Goal: Check status: Check status

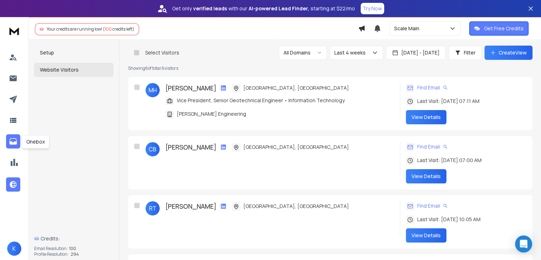
click at [13, 142] on icon at bounding box center [13, 141] width 9 height 9
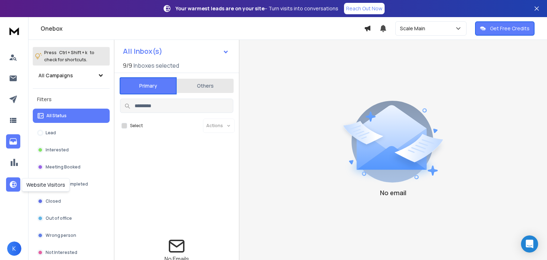
click at [8, 184] on link at bounding box center [13, 184] width 14 height 14
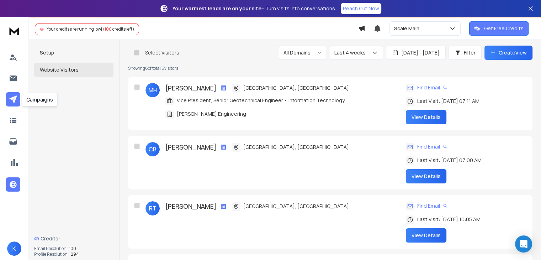
click at [13, 100] on icon at bounding box center [12, 98] width 7 height 7
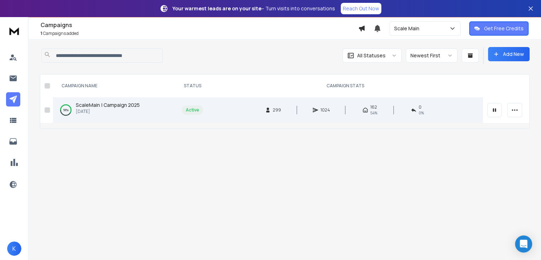
click at [111, 106] on span "ScaleMain | Campaign 2025" at bounding box center [108, 104] width 64 height 7
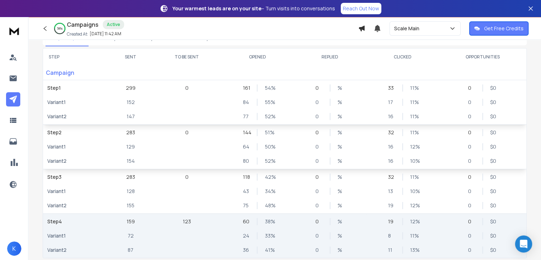
scroll to position [349, 0]
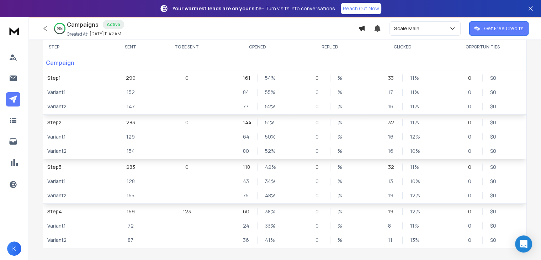
click at [436, 56] on table "STEP SENT TO BE SENT OPENED REPLIED CLICKED OPPORTUNITIES Campaign Step 1 Varia…" at bounding box center [285, 142] width 484 height 209
